Goal: Task Accomplishment & Management: Manage account settings

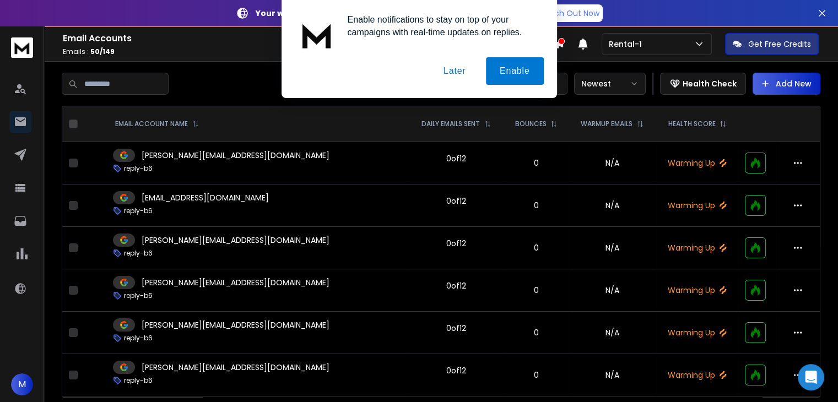
click at [463, 78] on button "Later" at bounding box center [455, 71] width 50 height 28
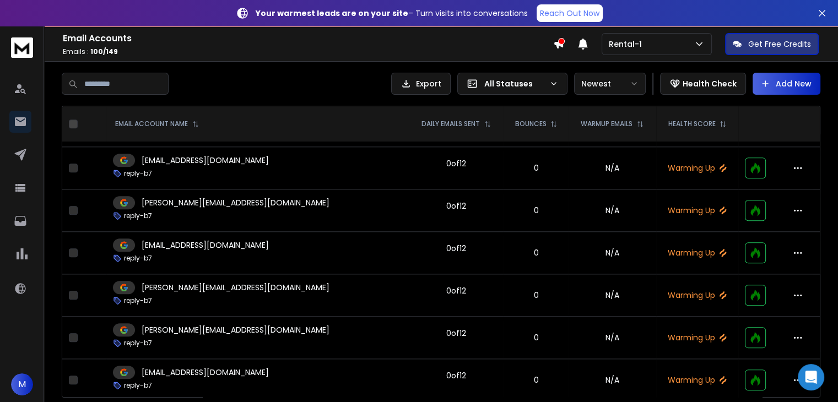
scroll to position [1176, 0]
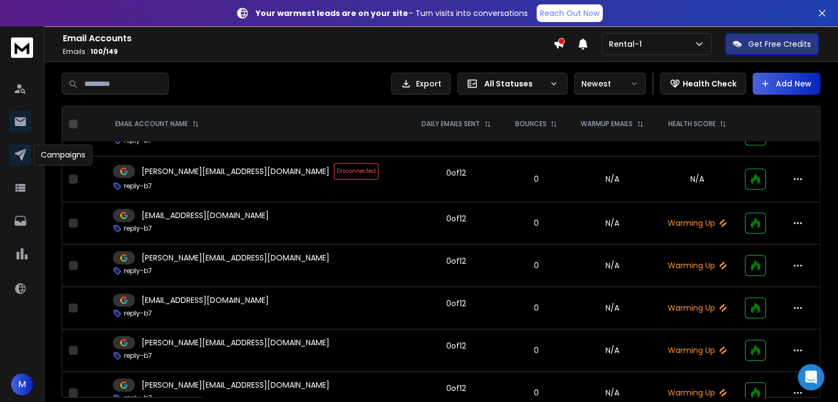
click at [27, 157] on link at bounding box center [20, 155] width 22 height 22
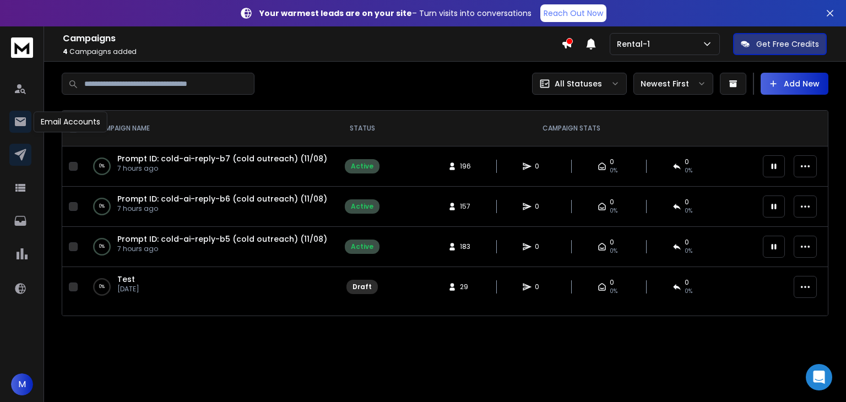
click at [20, 118] on icon at bounding box center [20, 121] width 11 height 9
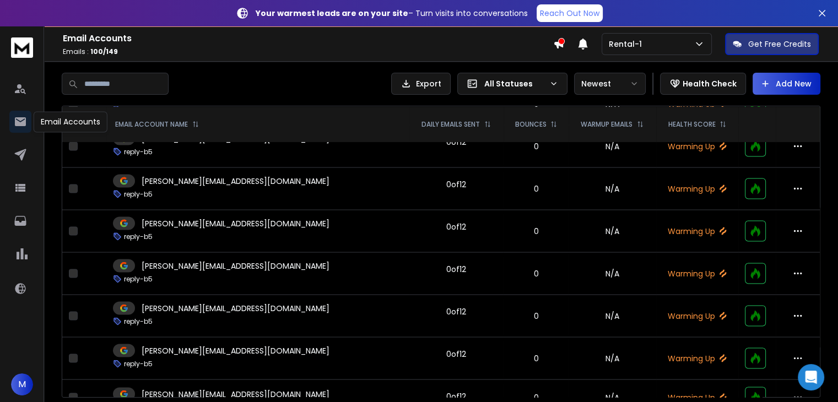
scroll to position [2144, 0]
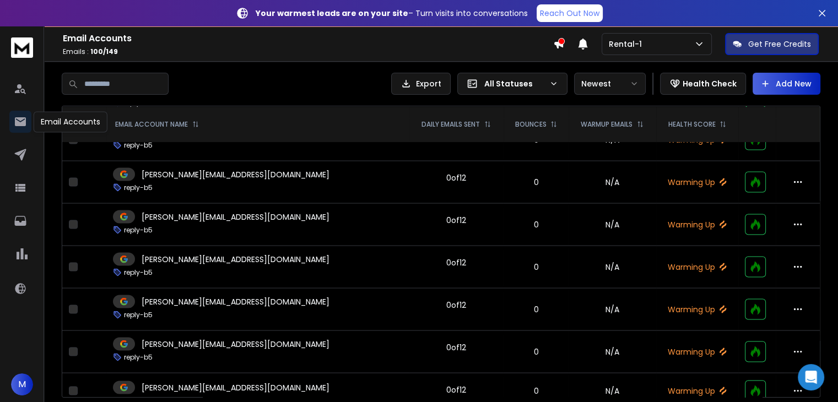
click at [513, 78] on div "All Statuses" at bounding box center [512, 84] width 110 height 22
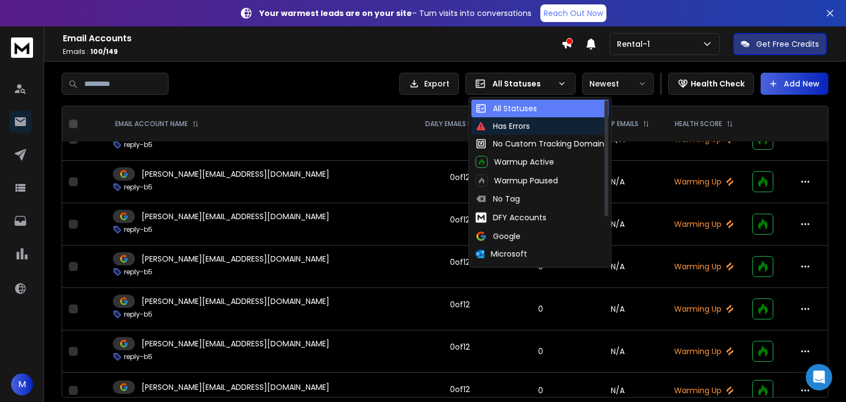
click at [519, 123] on div "Has Errors" at bounding box center [502, 126] width 55 height 11
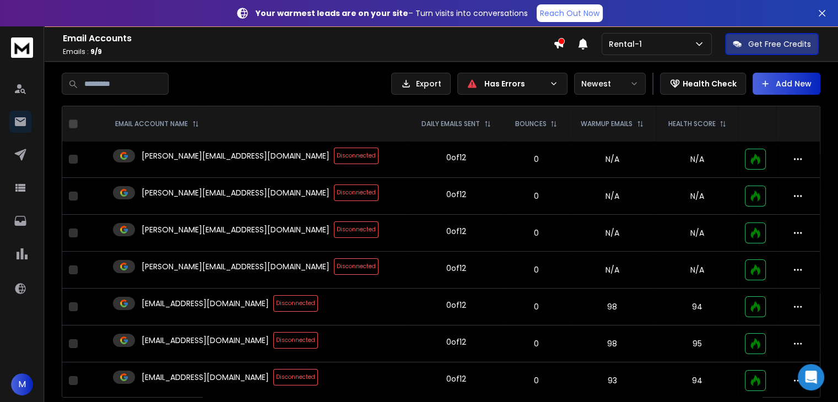
scroll to position [100, 0]
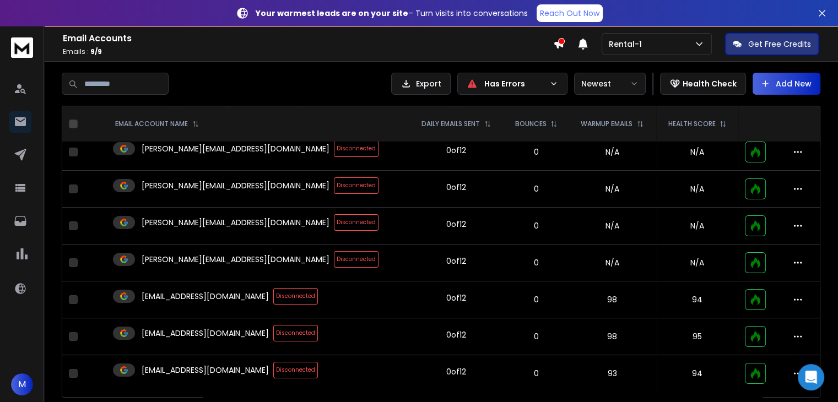
click at [533, 77] on div "Has Errors" at bounding box center [512, 84] width 110 height 22
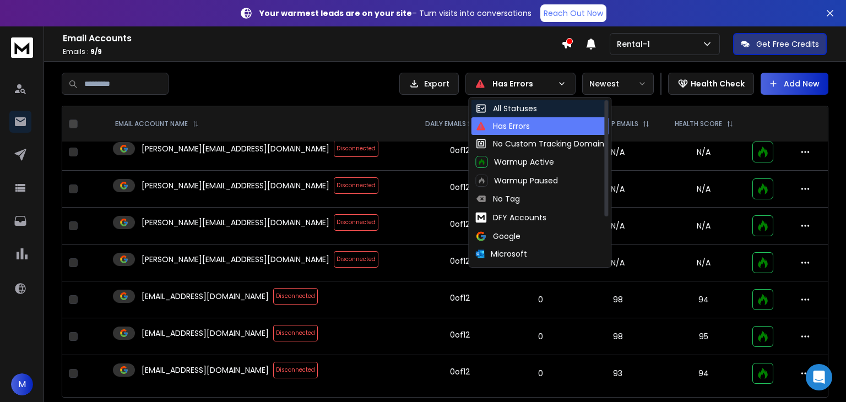
click at [511, 105] on div "All Statuses" at bounding box center [506, 108] width 62 height 11
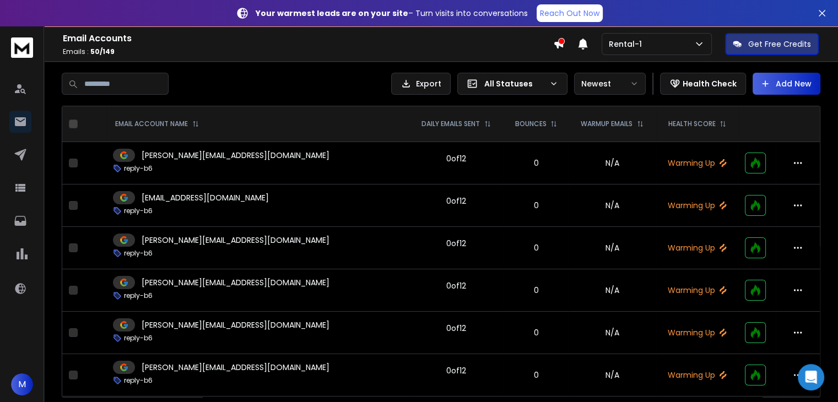
click at [514, 80] on p "All Statuses" at bounding box center [514, 83] width 61 height 11
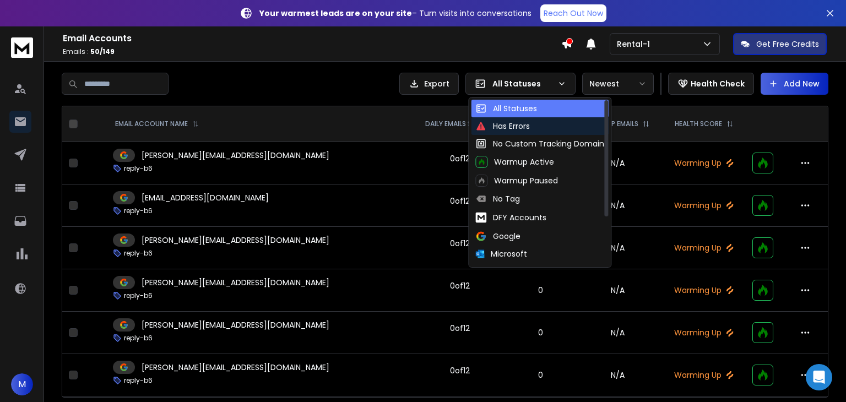
click at [502, 124] on div "Has Errors" at bounding box center [502, 126] width 55 height 11
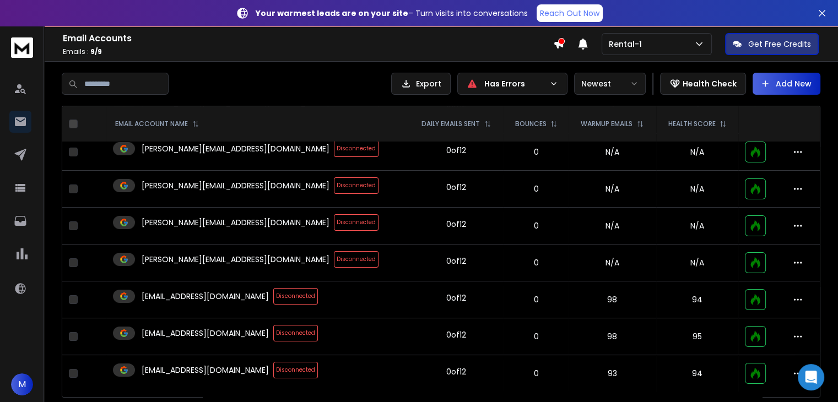
click at [789, 81] on button "Add New" at bounding box center [786, 84] width 68 height 22
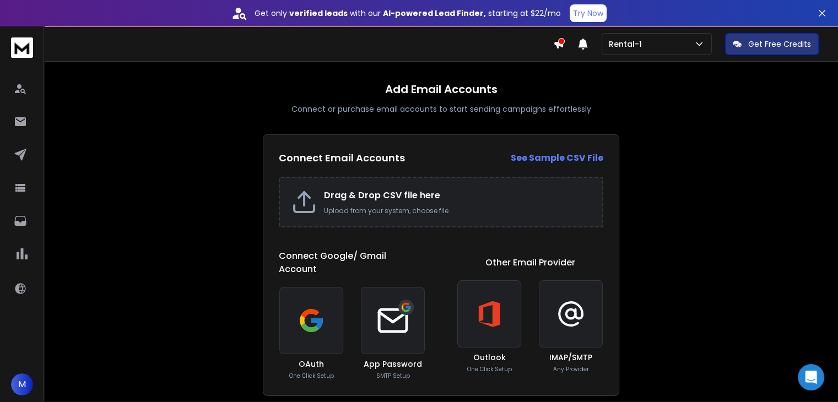
click at [318, 323] on icon at bounding box center [310, 327] width 18 height 9
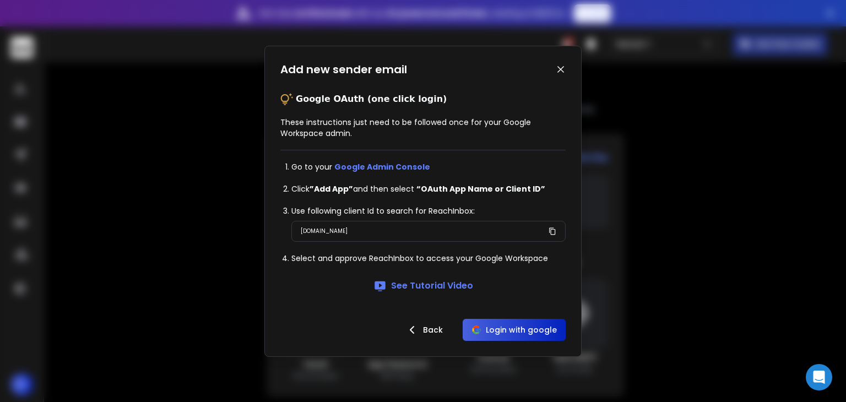
click at [526, 329] on button "Login with google" at bounding box center [514, 330] width 103 height 22
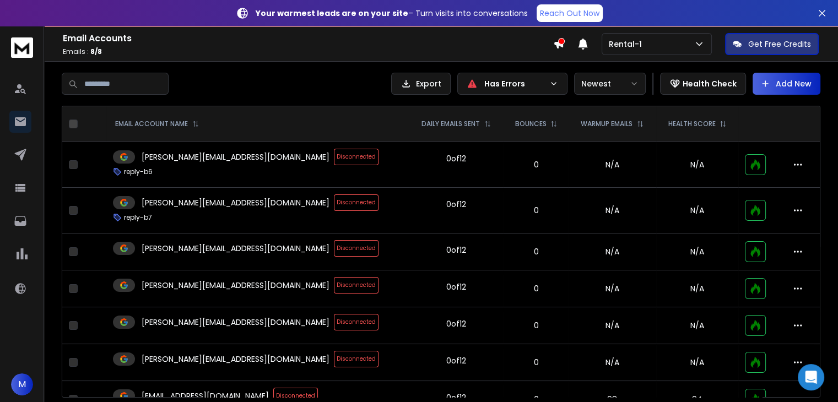
click at [784, 75] on button "Add New" at bounding box center [786, 84] width 68 height 22
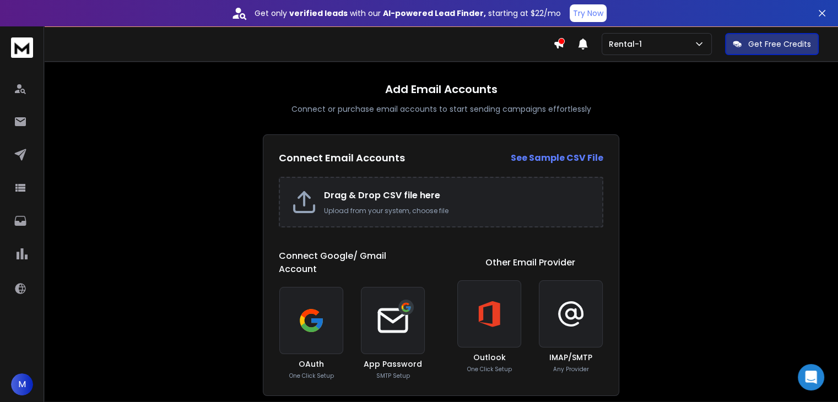
click at [335, 300] on div at bounding box center [311, 320] width 64 height 67
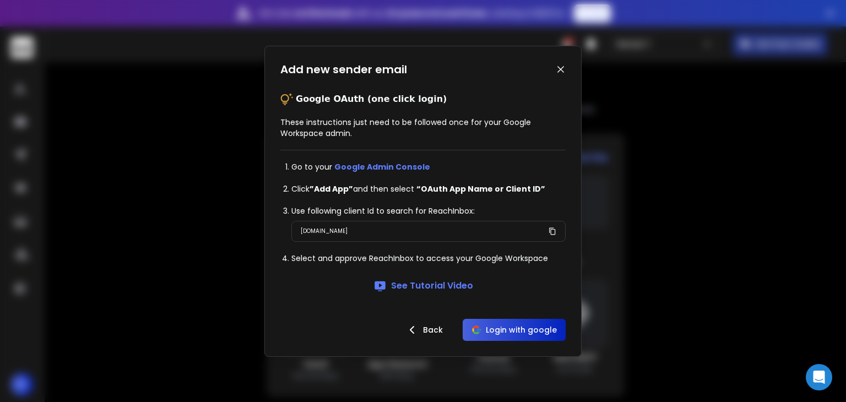
click at [509, 335] on button "Login with google" at bounding box center [514, 330] width 103 height 22
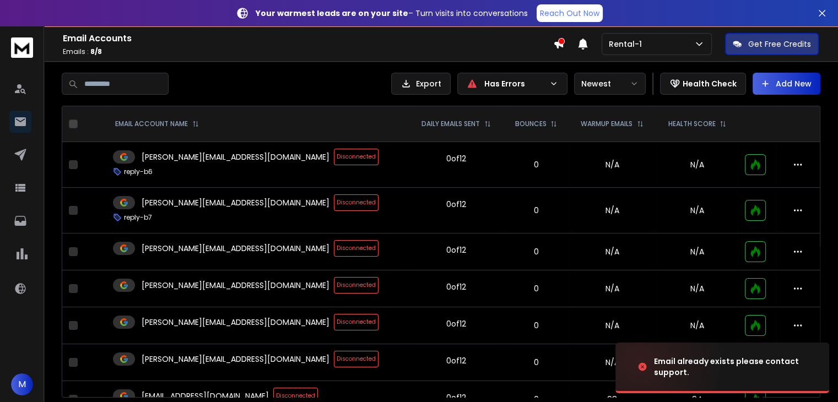
click at [780, 86] on button "Add New" at bounding box center [786, 84] width 68 height 22
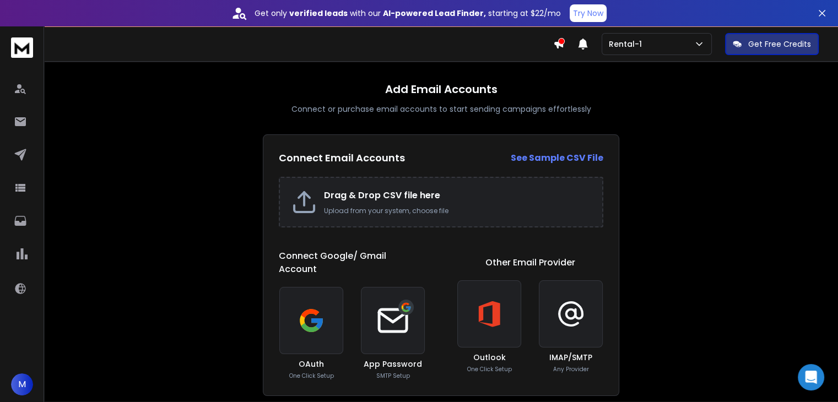
click at [301, 332] on div at bounding box center [311, 320] width 64 height 67
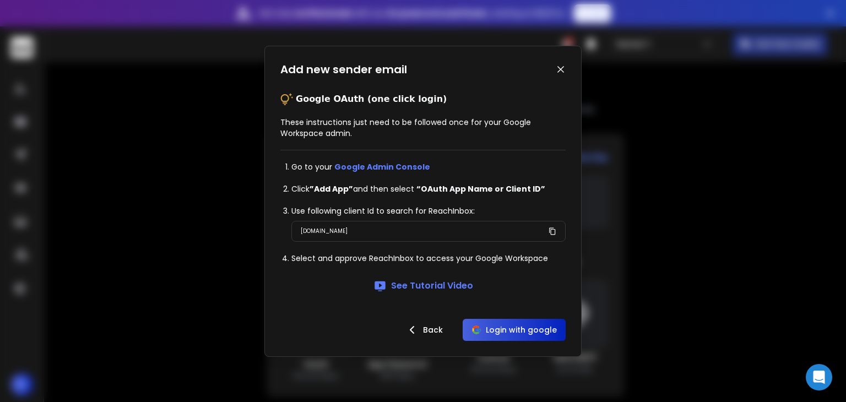
click at [491, 327] on button "Login with google" at bounding box center [514, 330] width 103 height 22
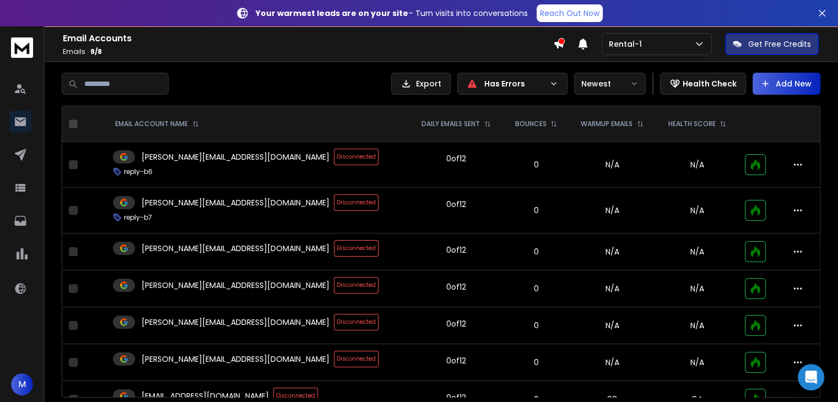
click at [768, 84] on icon at bounding box center [765, 84] width 8 height 8
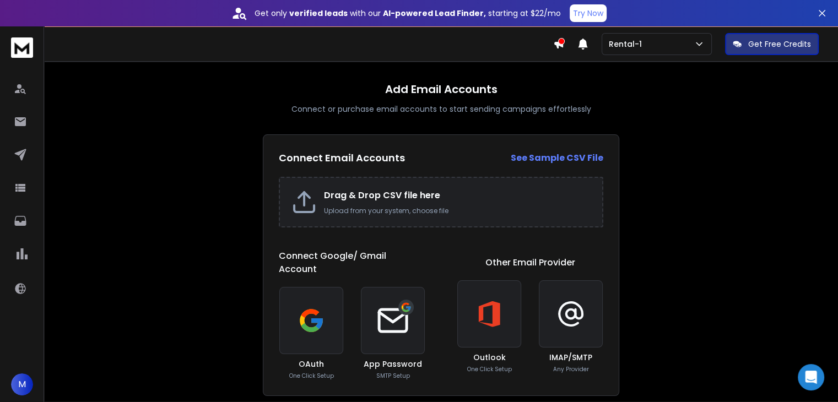
click at [316, 323] on icon at bounding box center [310, 327] width 18 height 9
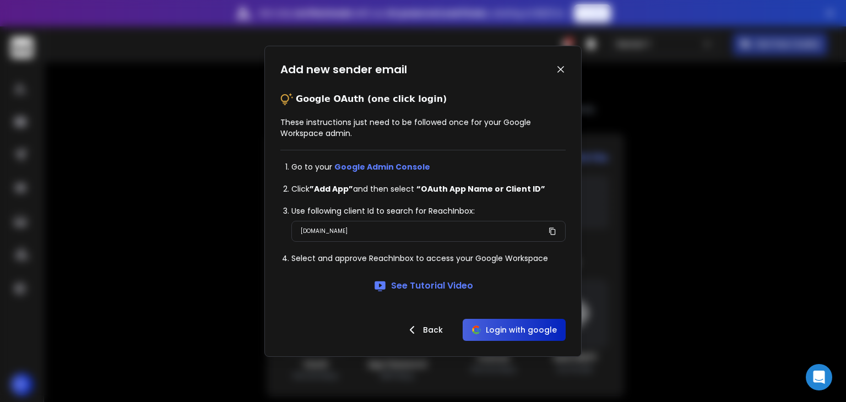
click at [473, 329] on button "Login with google" at bounding box center [514, 330] width 103 height 22
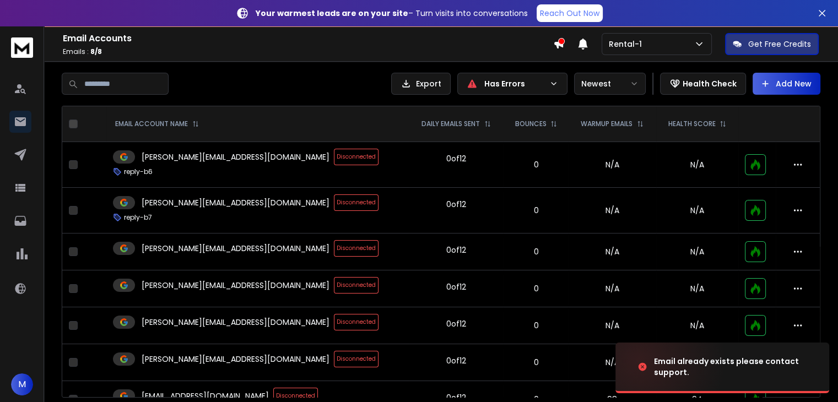
click at [771, 84] on button "Add New" at bounding box center [786, 84] width 68 height 22
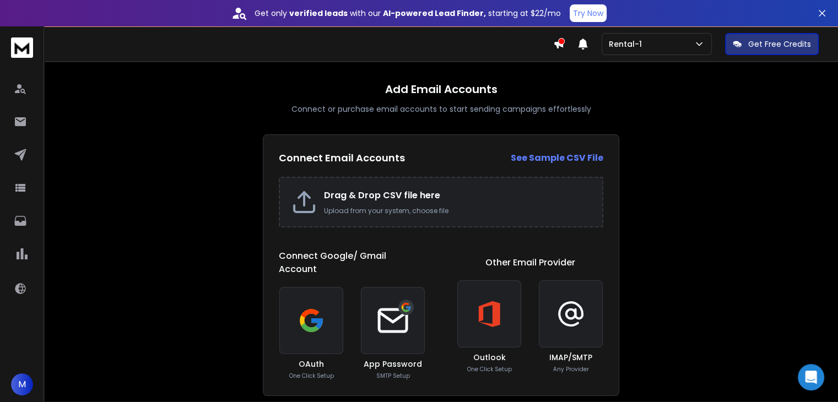
click at [331, 306] on div at bounding box center [311, 320] width 64 height 67
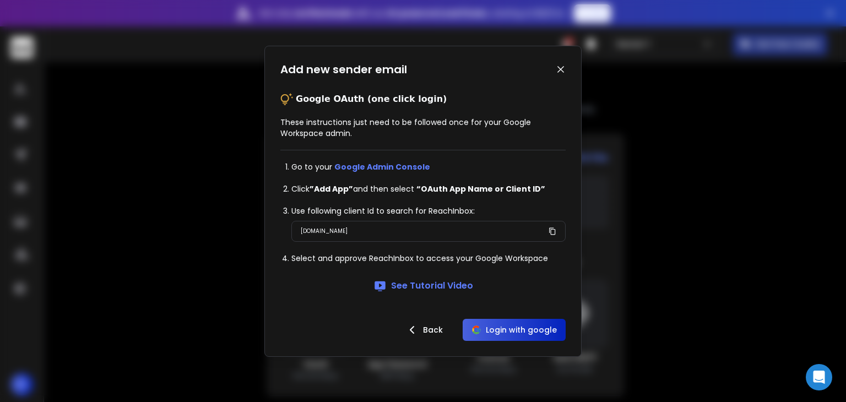
click at [489, 335] on button "Login with google" at bounding box center [514, 330] width 103 height 22
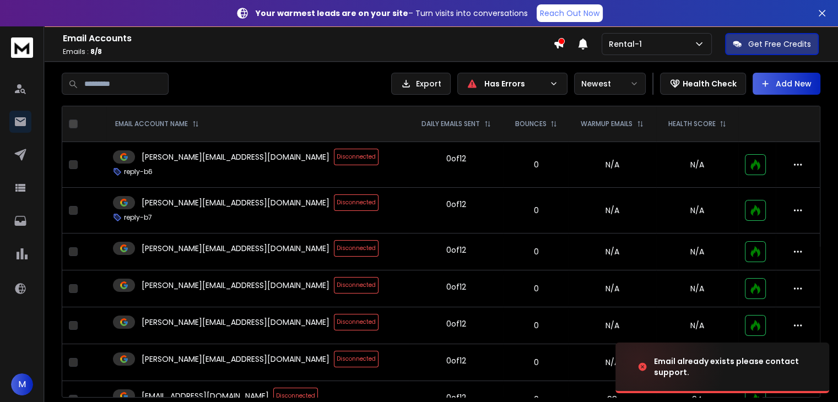
click at [781, 82] on button "Add New" at bounding box center [786, 84] width 68 height 22
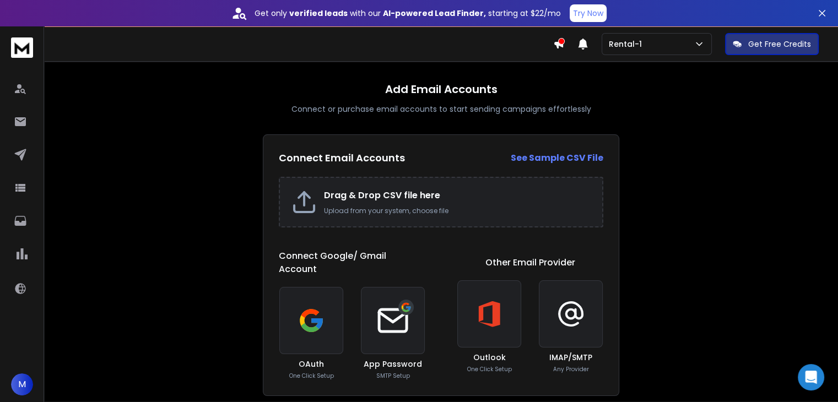
click at [286, 316] on div at bounding box center [311, 320] width 64 height 67
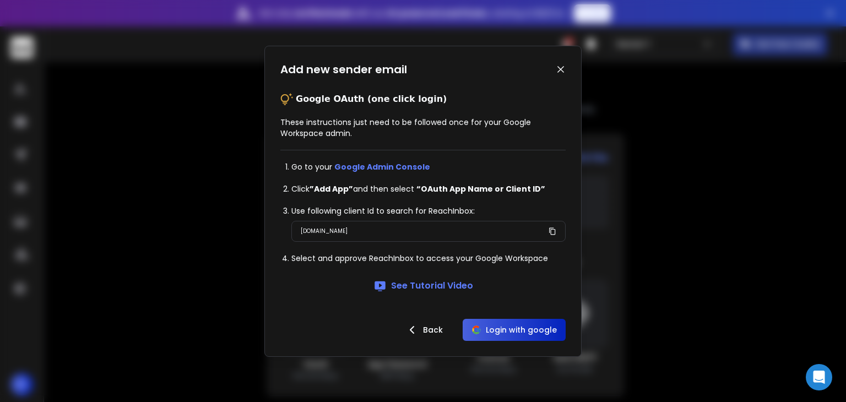
click at [498, 332] on button "Login with google" at bounding box center [514, 330] width 103 height 22
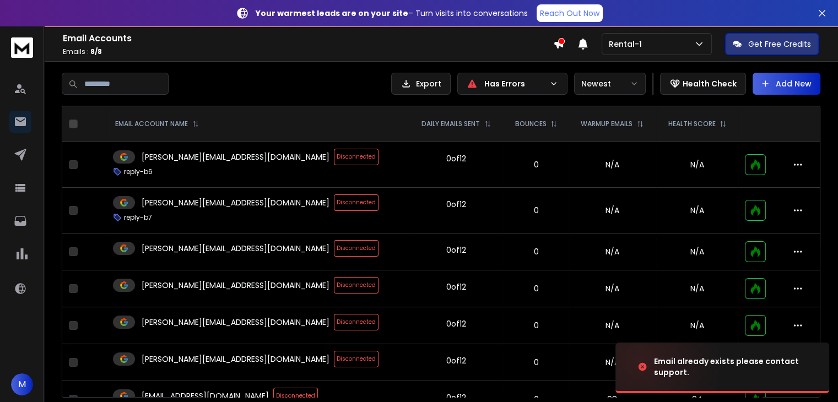
click at [782, 80] on button "Add New" at bounding box center [786, 84] width 68 height 22
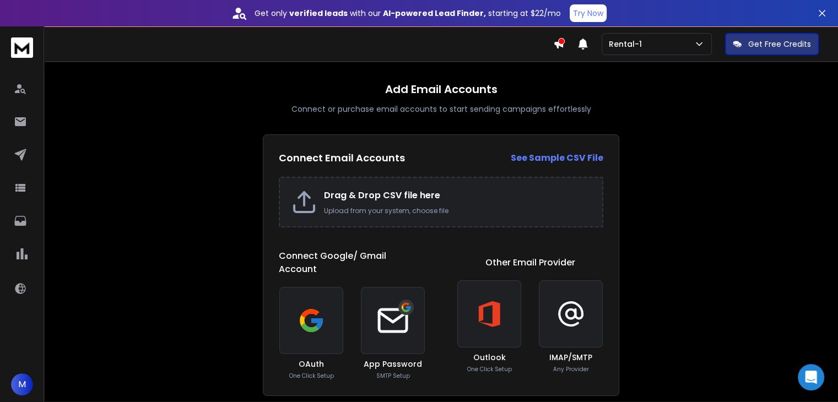
click at [313, 312] on icon at bounding box center [311, 320] width 28 height 33
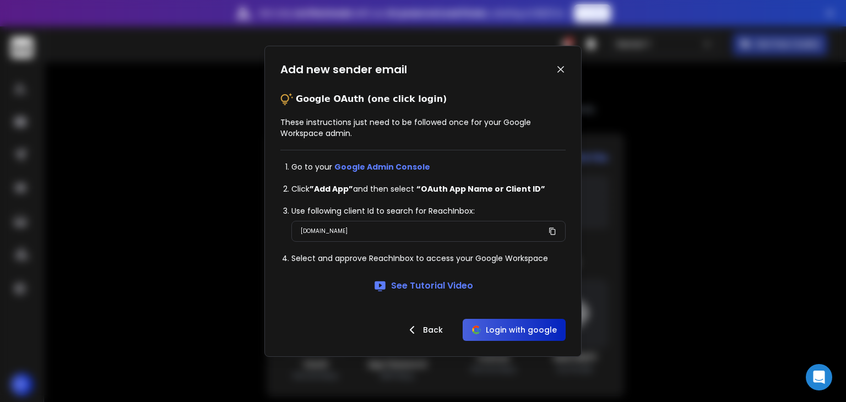
click at [487, 340] on button "Login with google" at bounding box center [514, 330] width 103 height 22
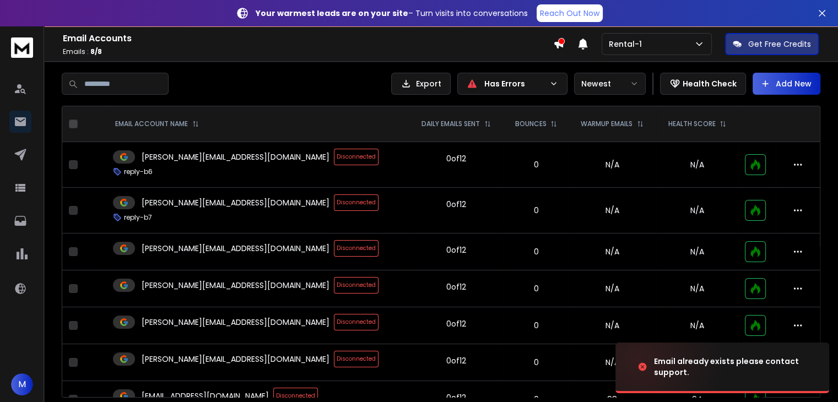
click at [790, 76] on button "Add New" at bounding box center [786, 84] width 68 height 22
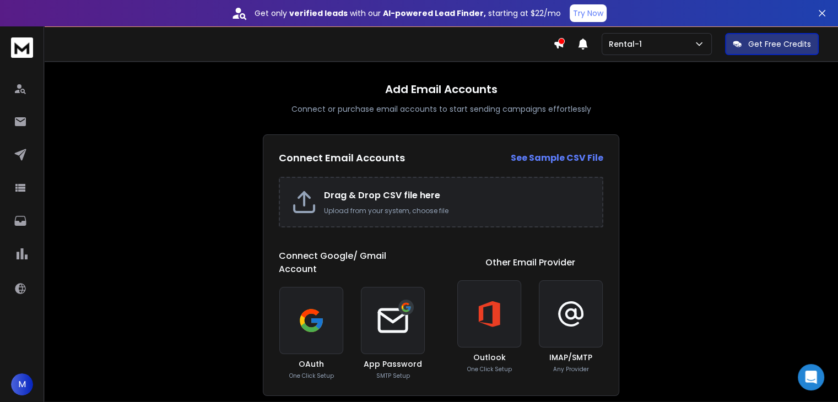
click at [324, 310] on icon at bounding box center [311, 320] width 28 height 33
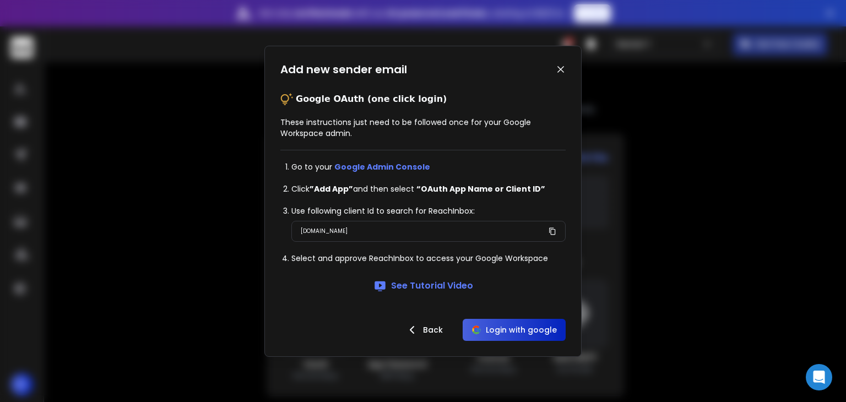
click at [505, 326] on button "Login with google" at bounding box center [514, 330] width 103 height 22
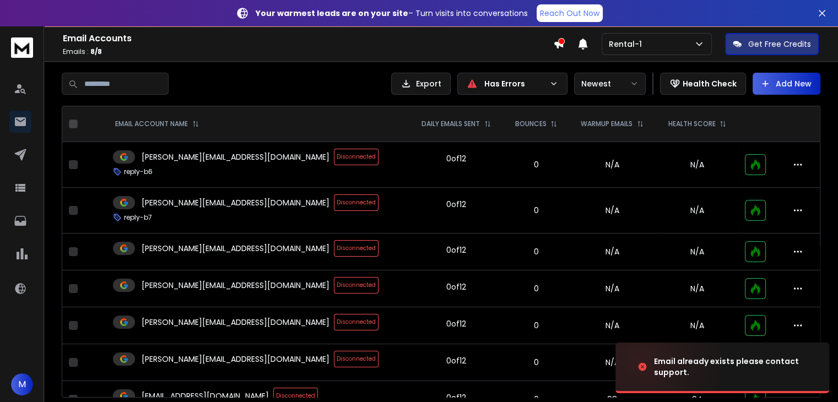
click at [771, 78] on button "Add New" at bounding box center [786, 84] width 68 height 22
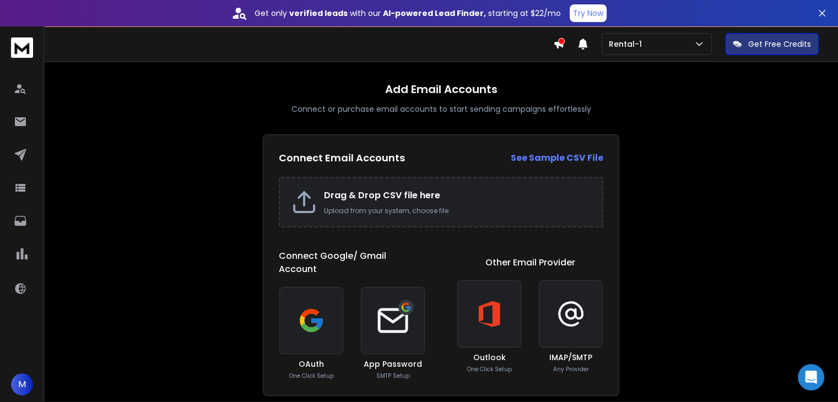
click at [300, 316] on icon at bounding box center [311, 320] width 28 height 33
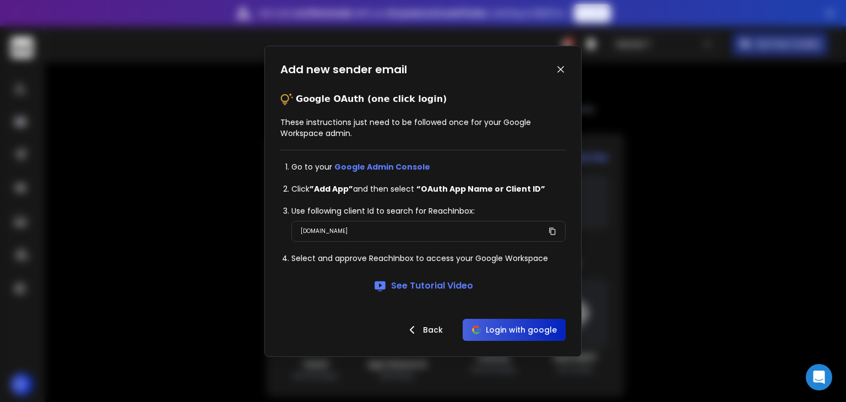
click at [478, 333] on icon at bounding box center [476, 331] width 7 height 3
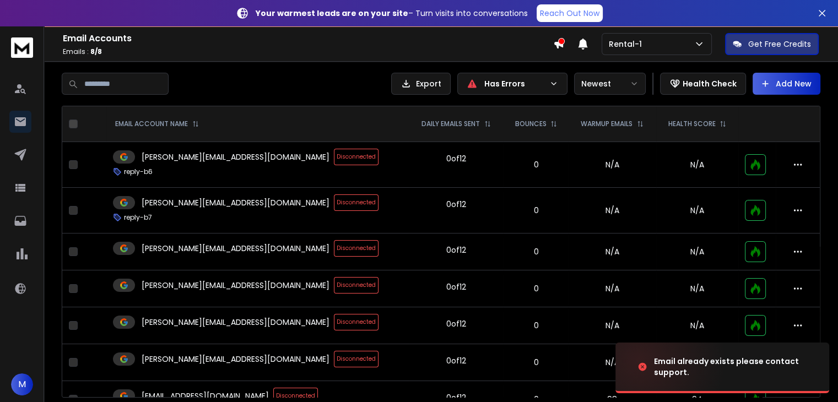
click at [777, 82] on button "Add New" at bounding box center [786, 84] width 68 height 22
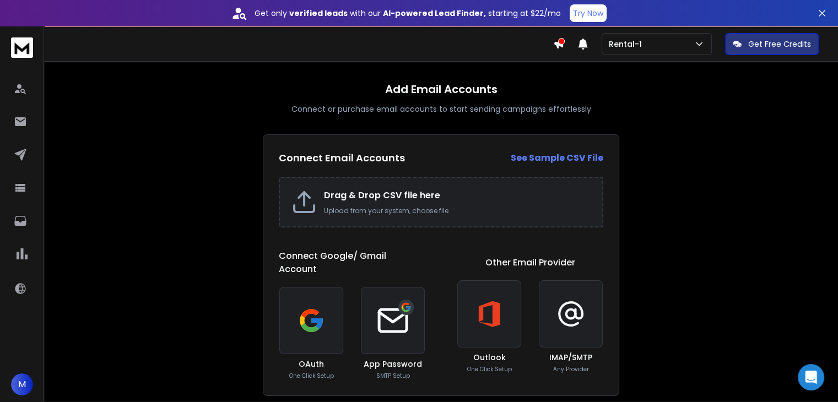
click at [325, 304] on icon at bounding box center [311, 320] width 28 height 33
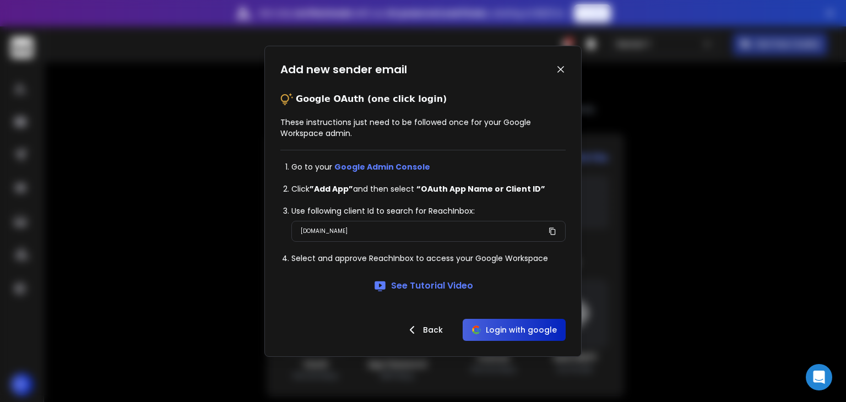
click at [490, 333] on button "Login with google" at bounding box center [514, 330] width 103 height 22
